Goal: Task Accomplishment & Management: Use online tool/utility

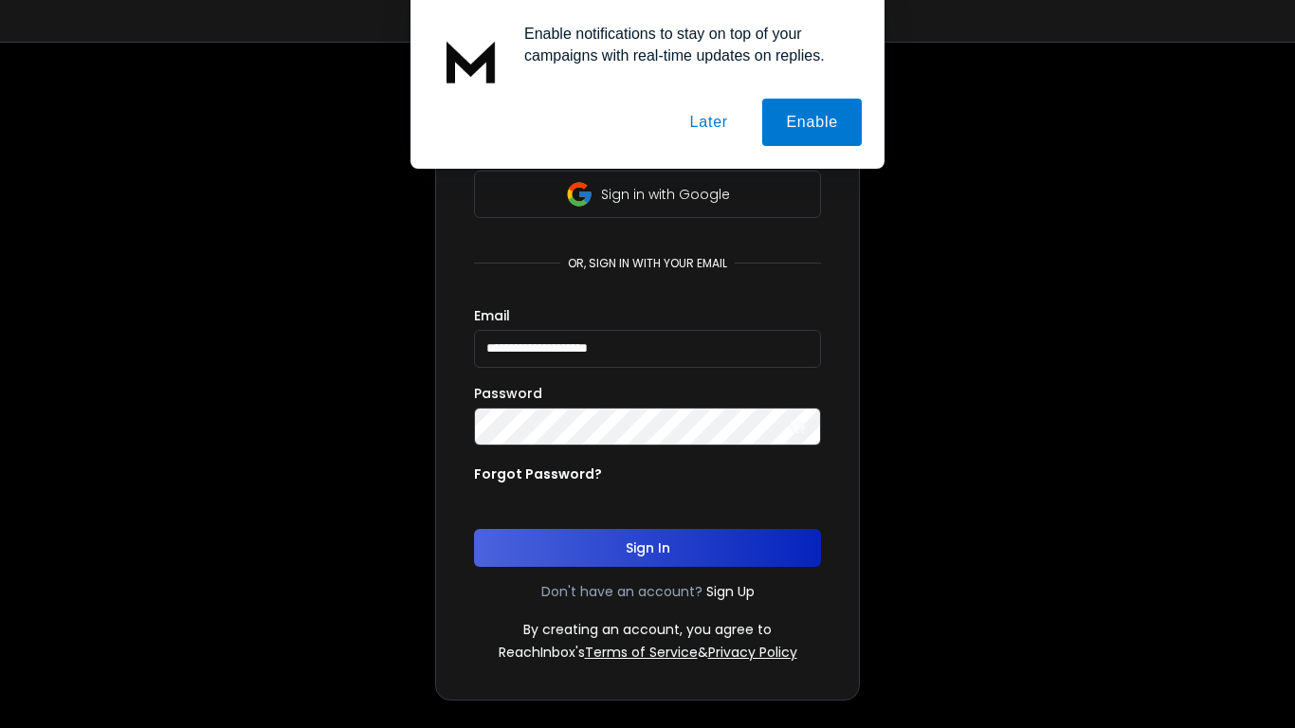
type input "**********"
click at [648, 547] on button "Sign In" at bounding box center [647, 548] width 347 height 38
